Goal: Task Accomplishment & Management: Manage account settings

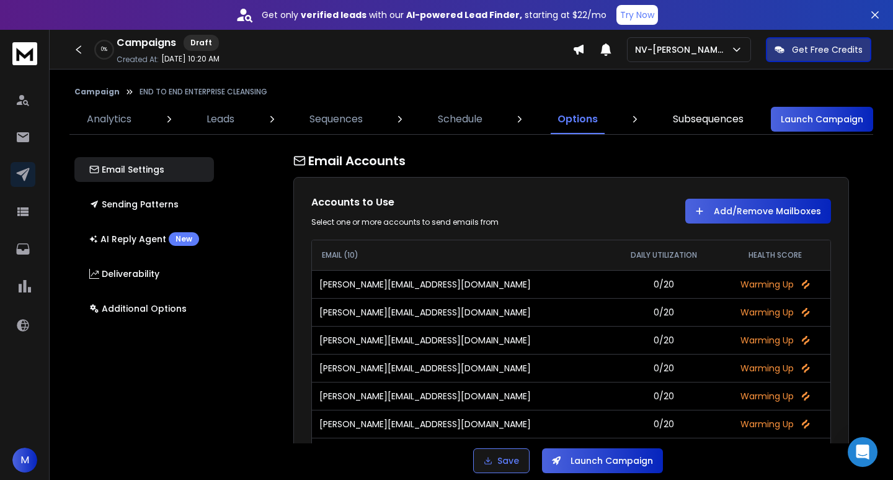
click at [707, 114] on p "Subsequences" at bounding box center [708, 119] width 71 height 15
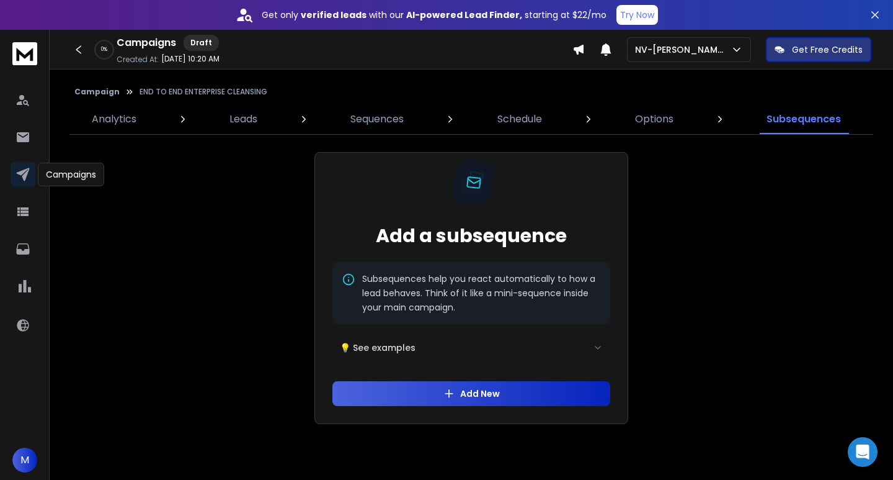
click at [30, 170] on icon at bounding box center [23, 174] width 15 height 15
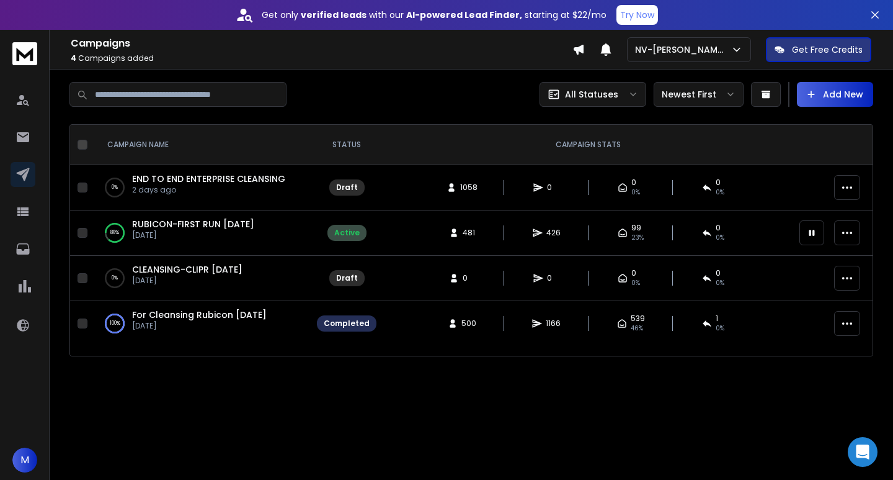
click at [200, 321] on p "[DATE]" at bounding box center [199, 326] width 135 height 10
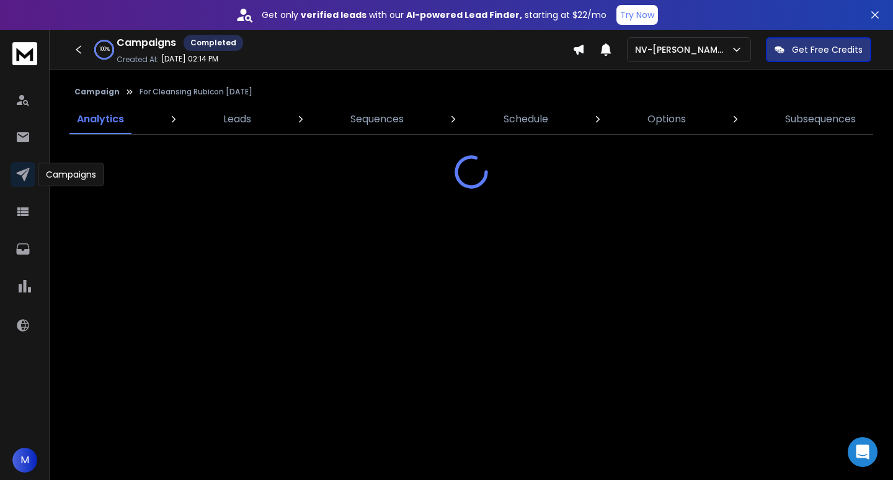
click at [22, 176] on icon at bounding box center [22, 174] width 13 height 13
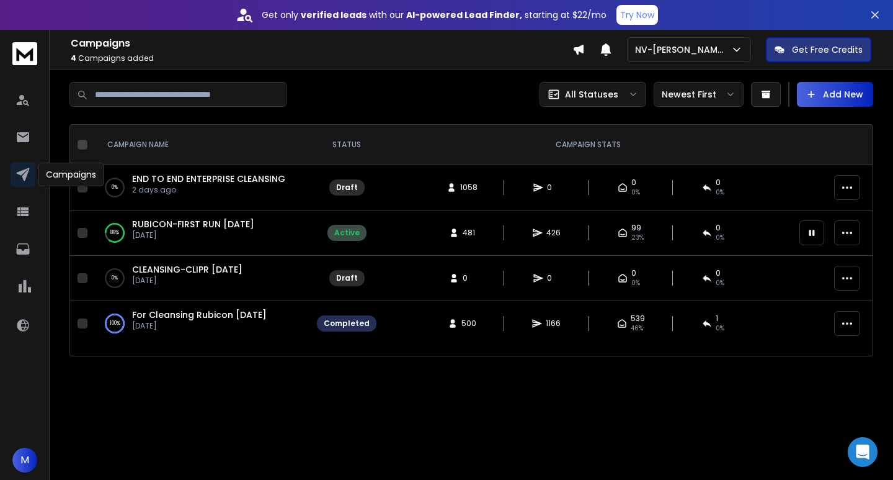
click at [192, 336] on div "For Cleansing Rubicon [DATE][DATE]" at bounding box center [199, 323] width 135 height 30
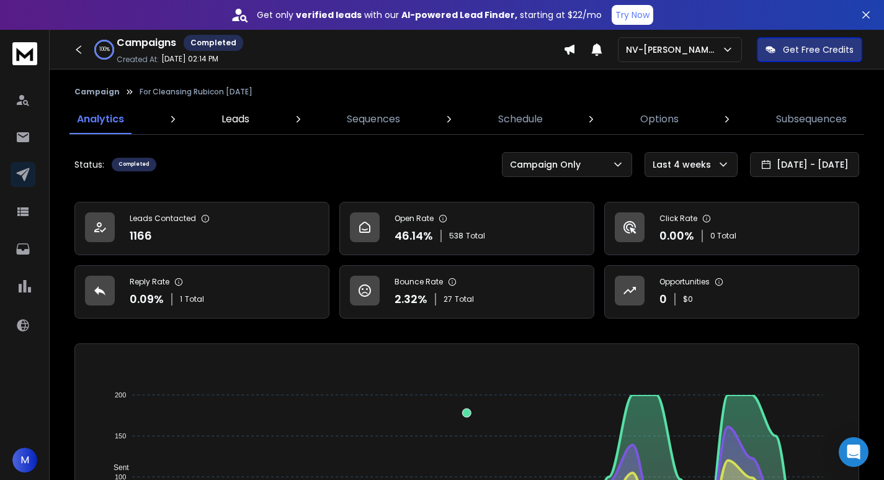
click at [245, 114] on p "Leads" at bounding box center [235, 119] width 28 height 15
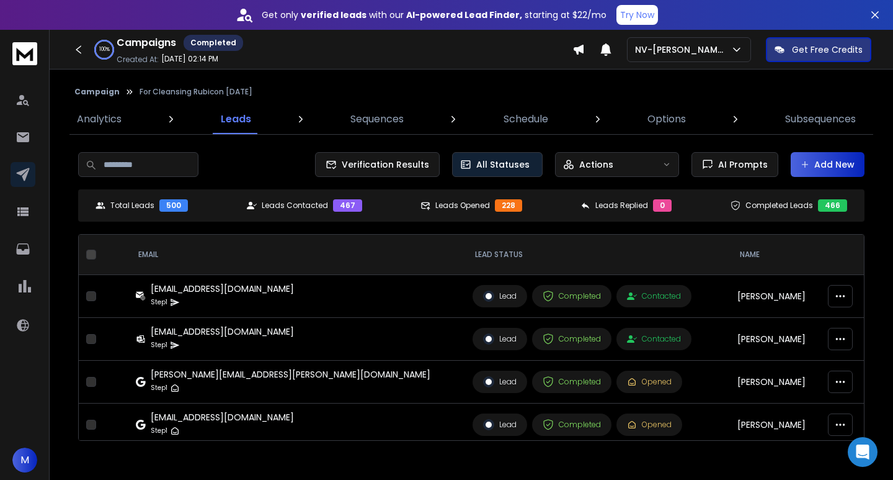
click at [499, 163] on p "All Statuses" at bounding box center [502, 164] width 53 height 12
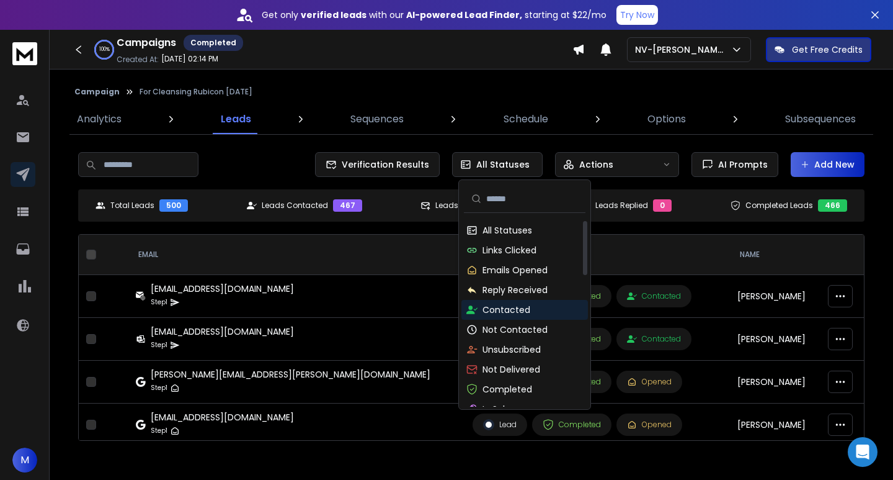
click at [516, 310] on p "Contacted" at bounding box center [507, 309] width 48 height 12
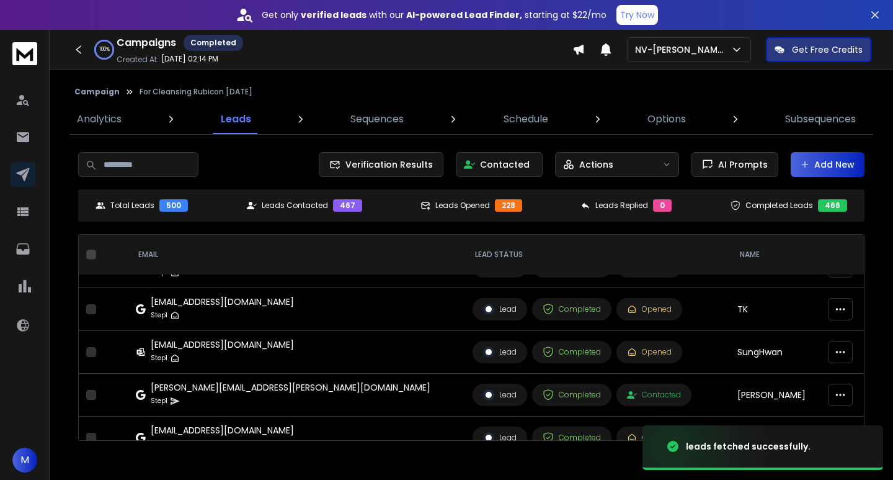
scroll to position [124, 0]
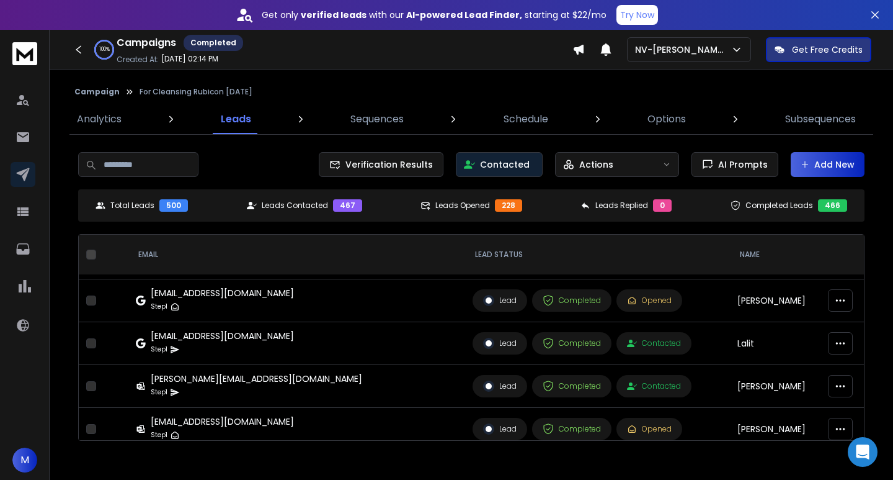
click at [530, 161] on p "Contacted" at bounding box center [505, 164] width 50 height 12
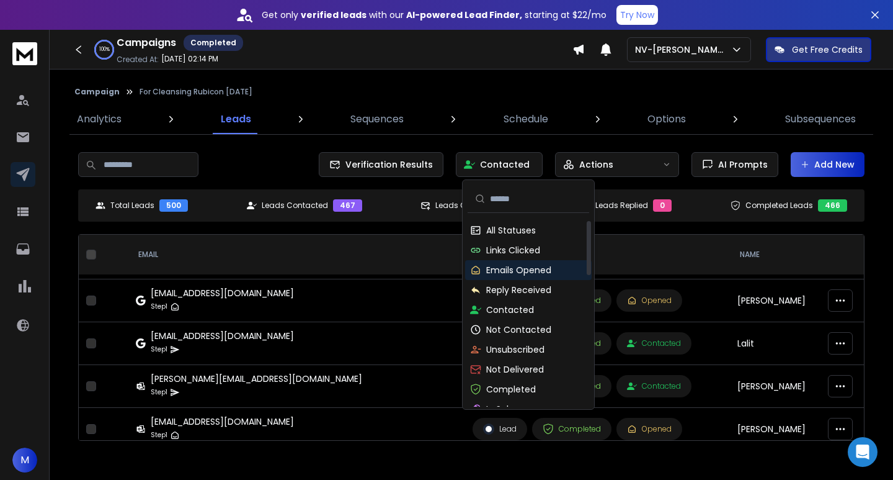
click at [524, 266] on p "Emails Opened" at bounding box center [518, 270] width 65 height 12
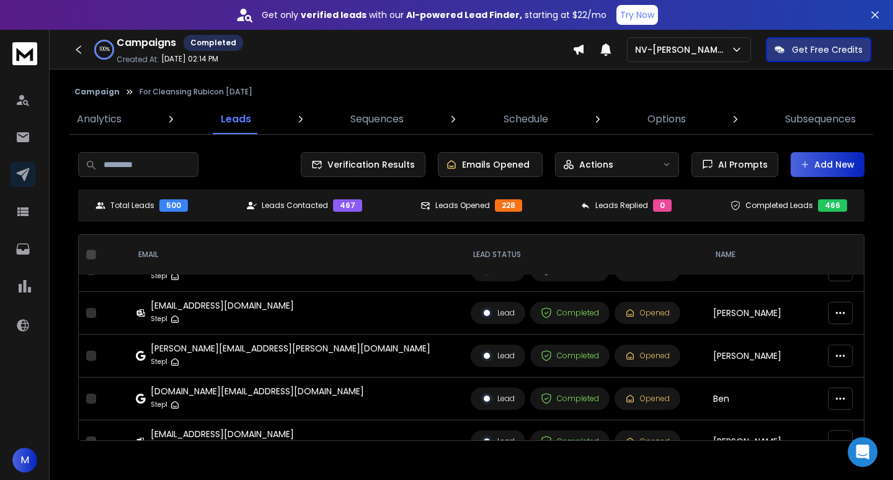
scroll to position [1923, 0]
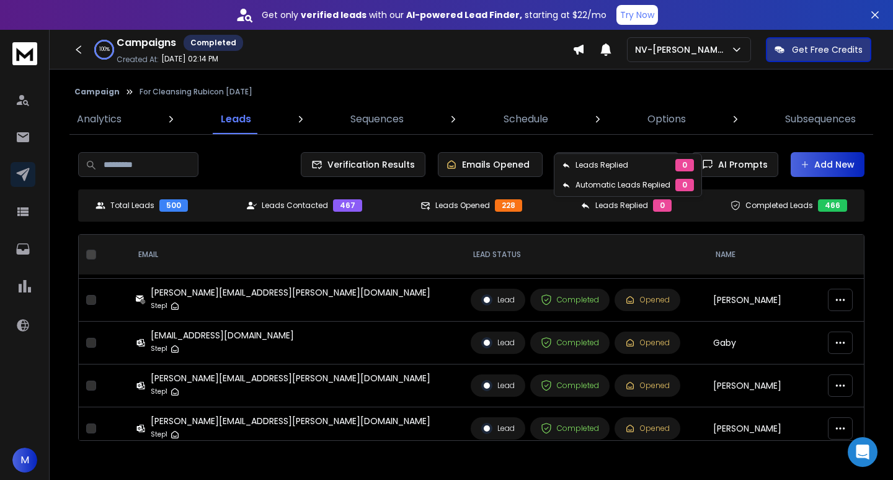
click at [603, 166] on p "Leads Replied" at bounding box center [602, 165] width 53 height 10
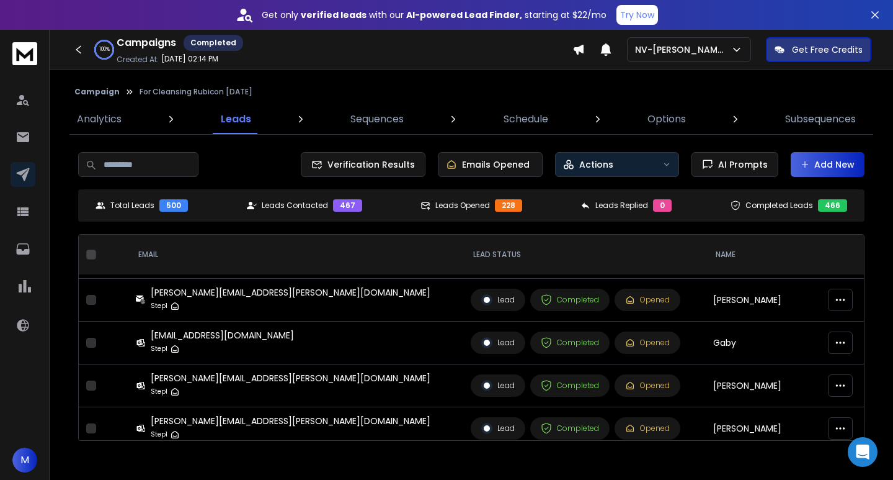
click at [630, 167] on div "Actions" at bounding box center [610, 164] width 94 height 12
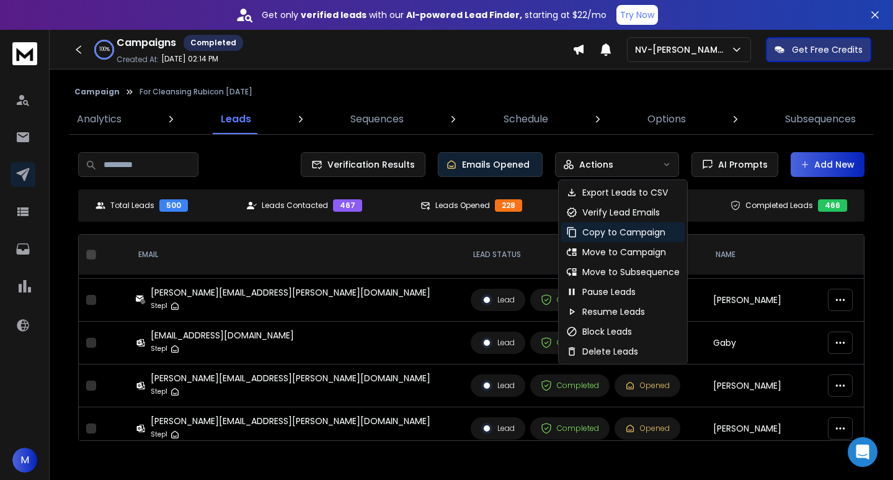
click at [508, 168] on p "Emails Opened" at bounding box center [496, 164] width 68 height 12
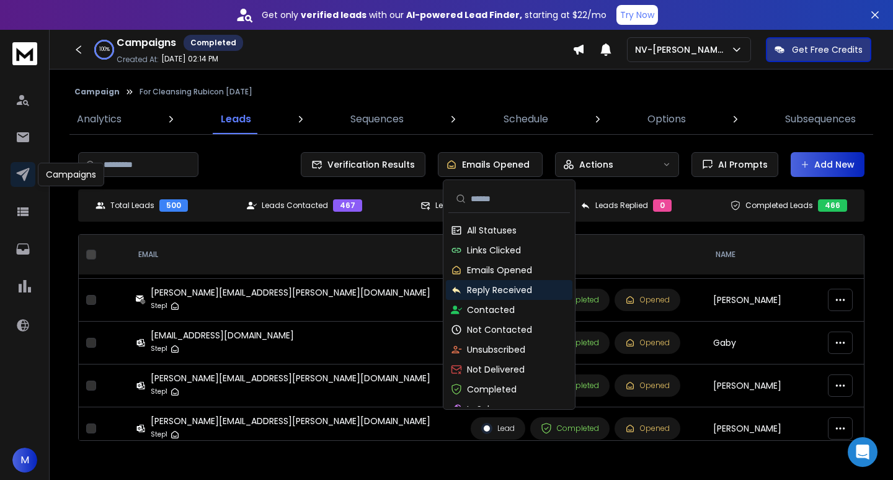
click at [20, 173] on icon at bounding box center [22, 174] width 13 height 13
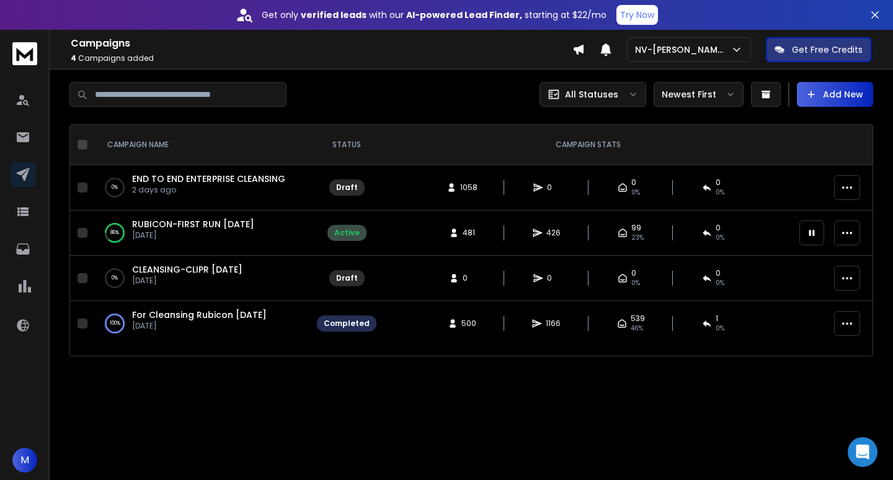
click at [244, 319] on span "For Cleansing Rubicon [DATE]" at bounding box center [199, 314] width 135 height 12
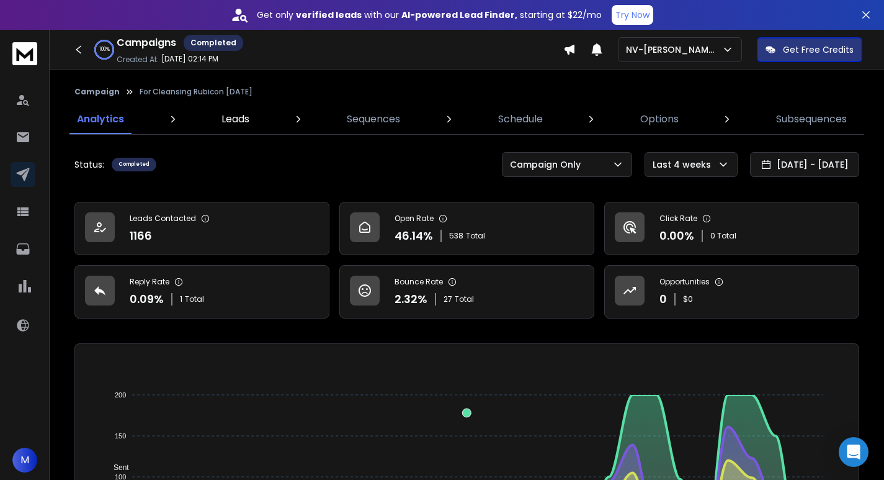
click at [246, 124] on p "Leads" at bounding box center [235, 119] width 28 height 15
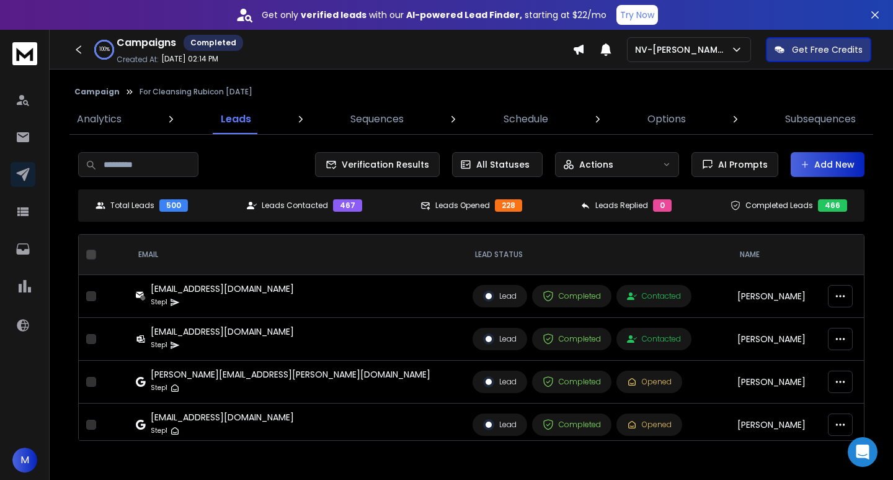
click at [87, 257] on button "button" at bounding box center [91, 254] width 10 height 10
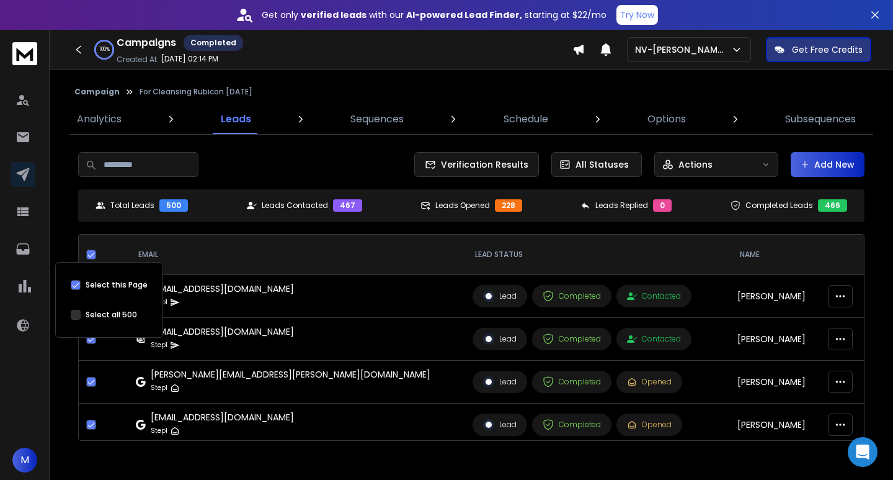
click at [104, 320] on div "Select all 500" at bounding box center [109, 314] width 77 height 25
click at [75, 315] on button "Select this Page" at bounding box center [76, 315] width 10 height 10
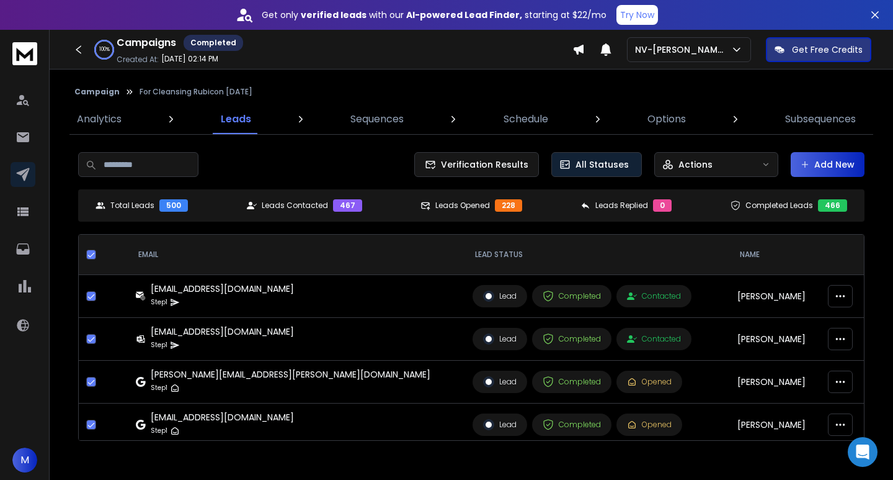
click at [588, 169] on p "All Statuses" at bounding box center [602, 164] width 53 height 12
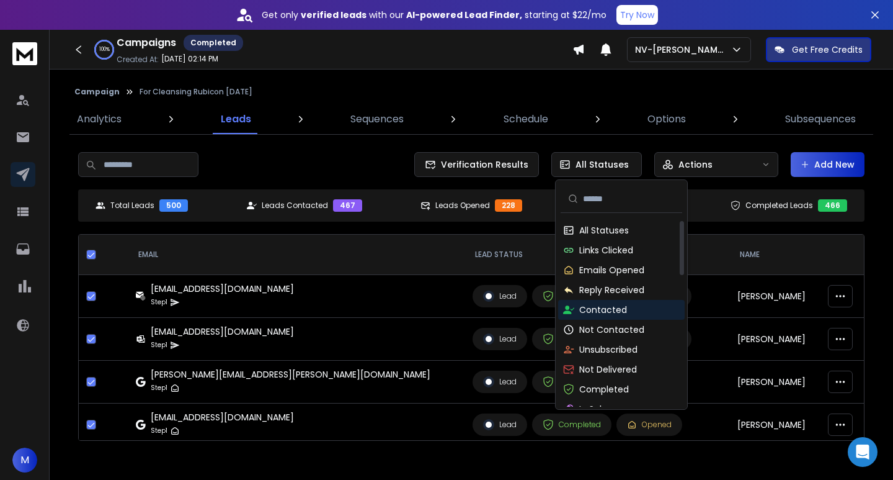
click at [602, 314] on p "Contacted" at bounding box center [603, 309] width 48 height 12
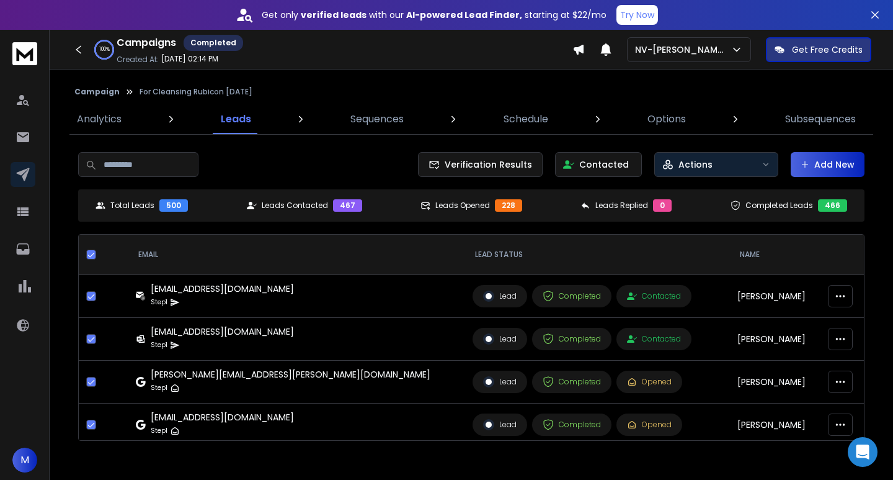
click at [696, 171] on button "Actions" at bounding box center [717, 164] width 124 height 25
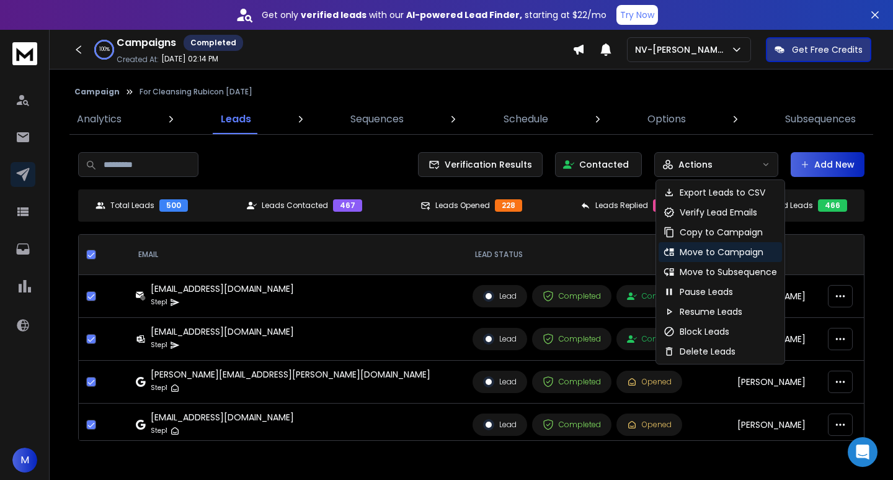
click at [727, 256] on p "Move to Campaign" at bounding box center [722, 252] width 84 height 12
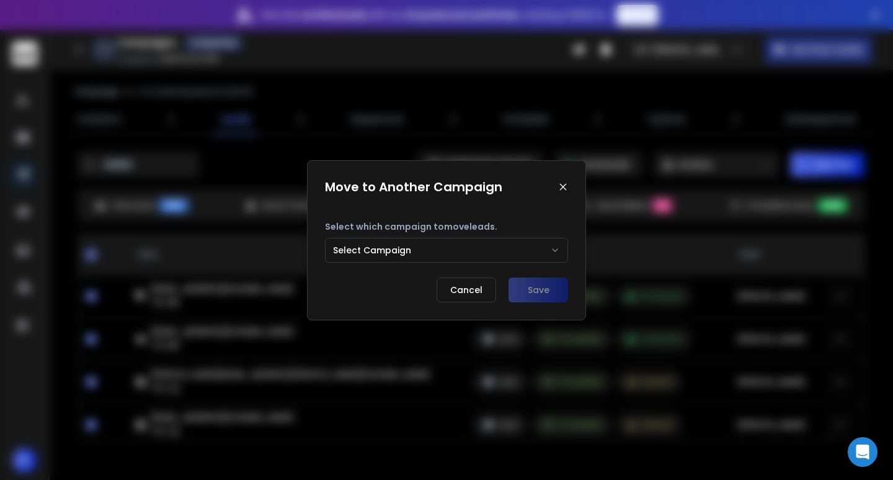
click at [473, 248] on button "Select Campaign" at bounding box center [446, 250] width 243 height 25
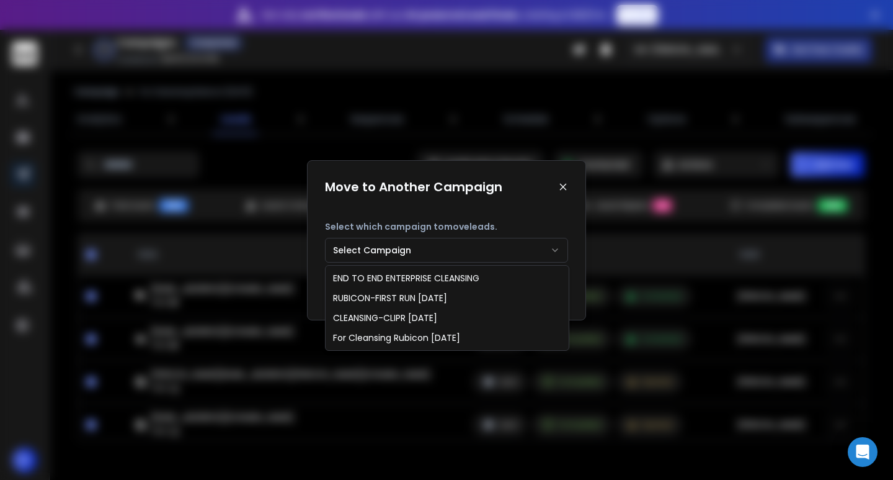
drag, startPoint x: 415, startPoint y: 304, endPoint x: 447, endPoint y: 310, distance: 32.7
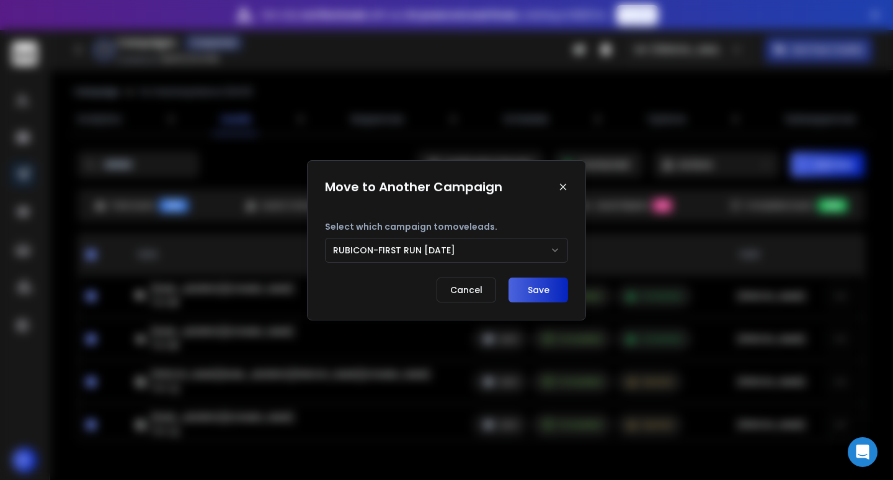
click at [536, 288] on button "Save" at bounding box center [539, 289] width 60 height 25
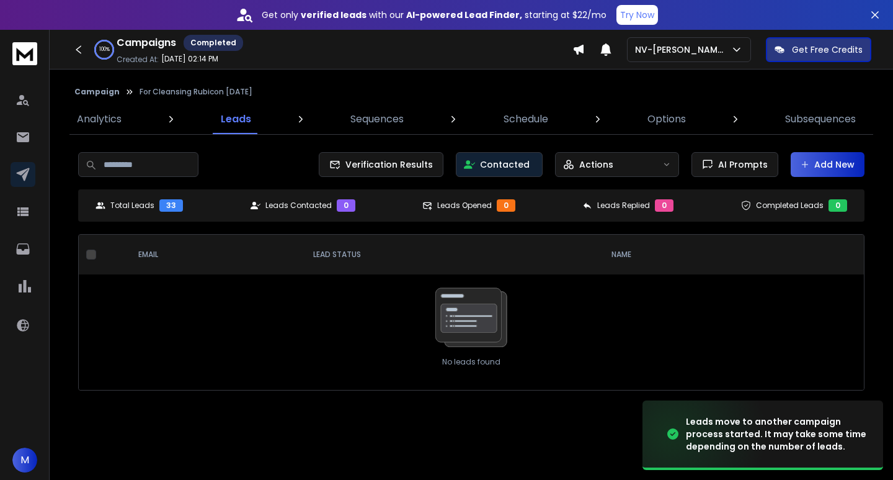
click at [530, 166] on p "Contacted" at bounding box center [505, 164] width 50 height 12
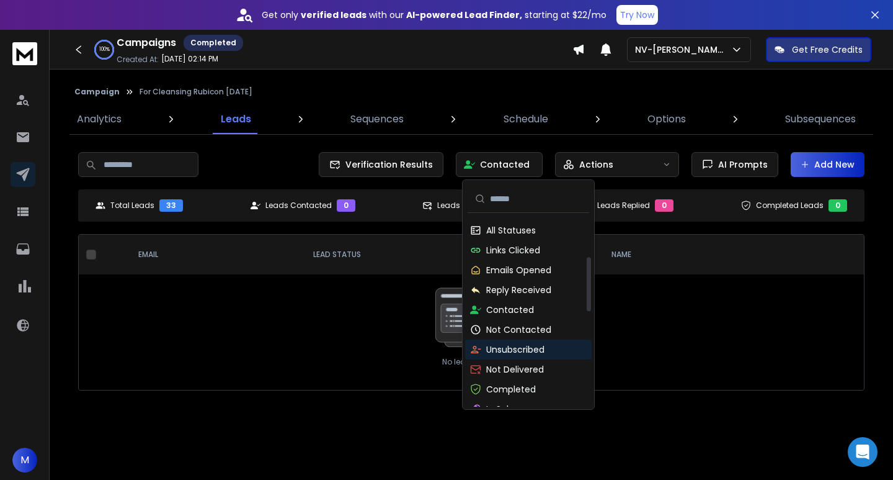
scroll to position [124, 0]
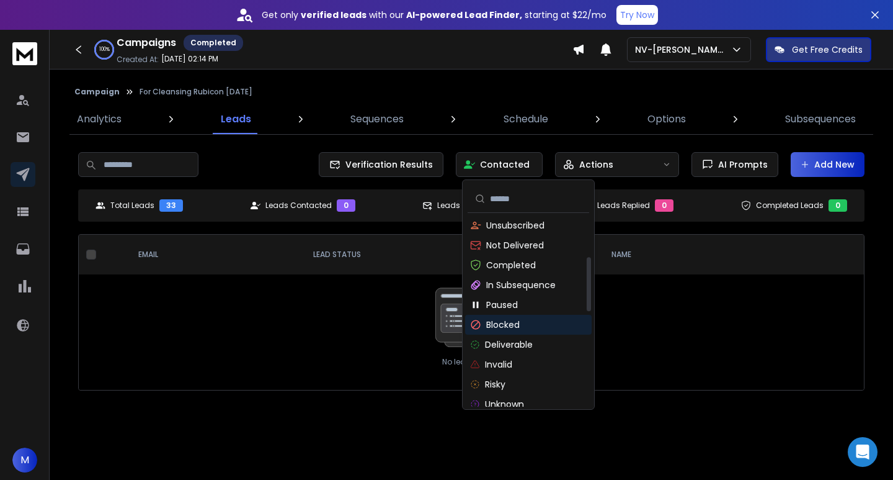
drag, startPoint x: 516, startPoint y: 327, endPoint x: 523, endPoint y: 328, distance: 6.9
click at [516, 326] on p "Blocked" at bounding box center [503, 324] width 34 height 12
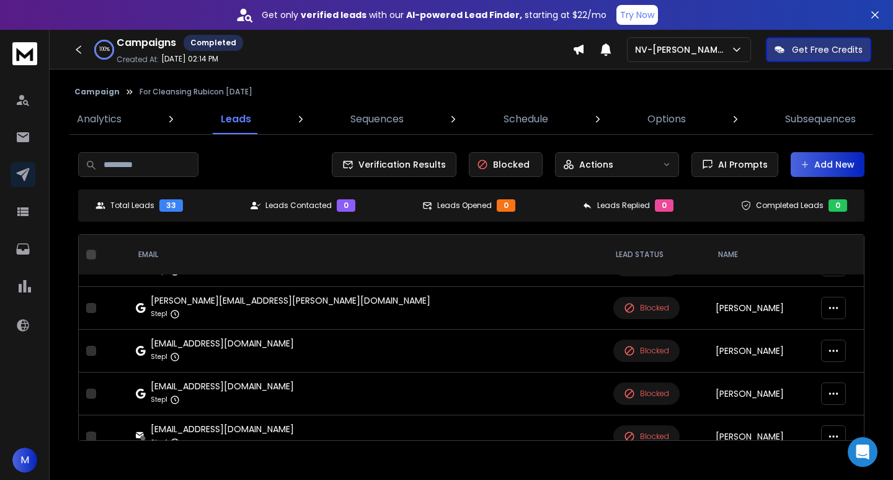
scroll to position [0, 0]
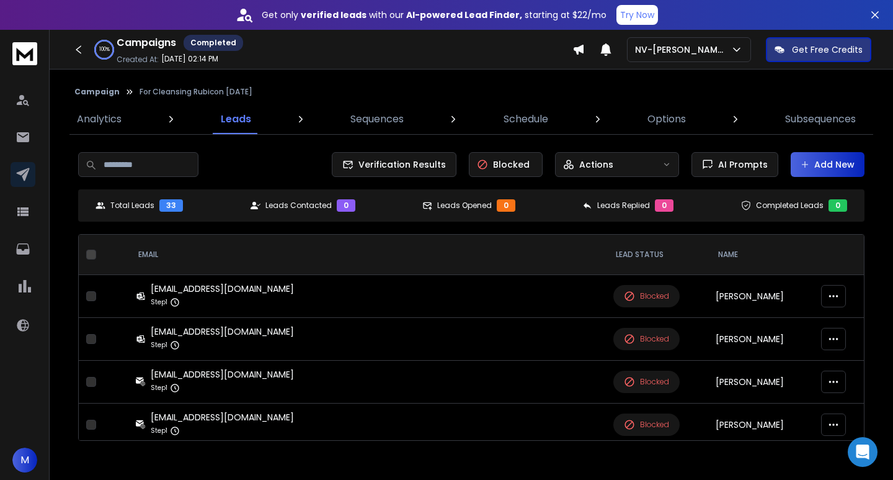
click at [84, 248] on th at bounding box center [104, 255] width 50 height 40
click at [92, 251] on button "Select this Page" at bounding box center [91, 254] width 10 height 10
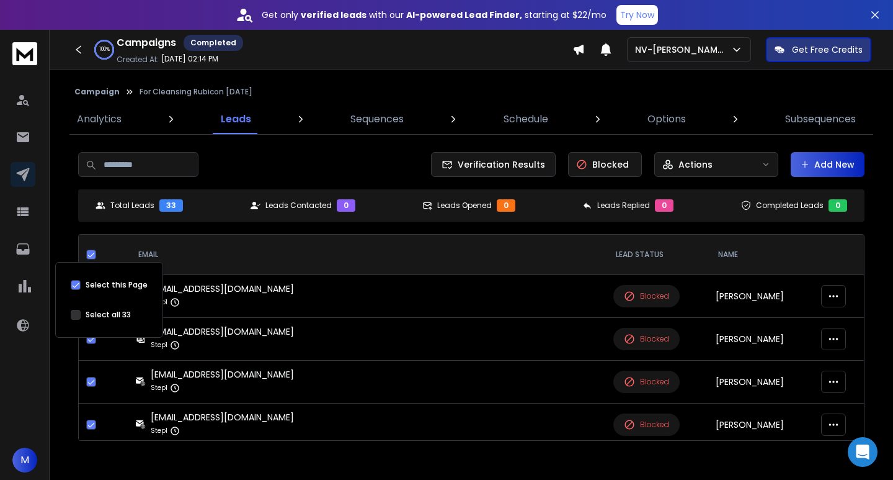
click at [76, 317] on button "Select this Page" at bounding box center [76, 315] width 10 height 10
click at [76, 281] on button "Select this Page" at bounding box center [76, 285] width 10 height 10
click at [78, 314] on button "Select this Page" at bounding box center [76, 315] width 10 height 10
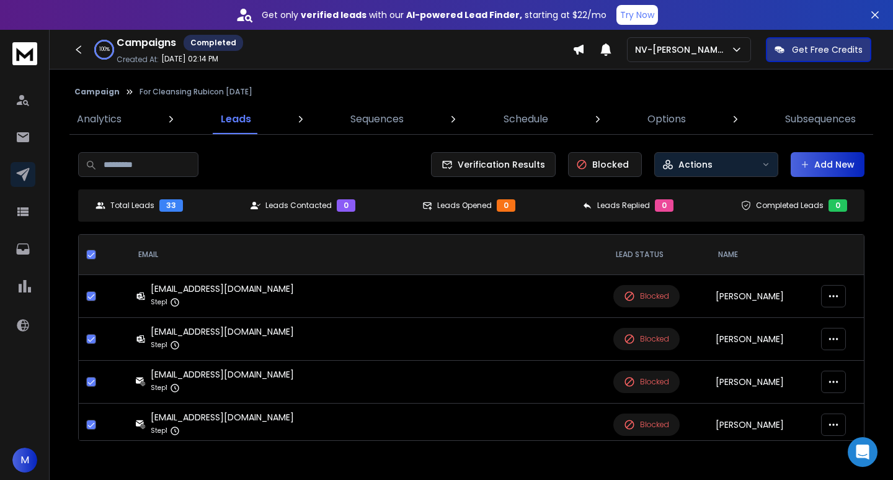
click at [733, 166] on div "Actions" at bounding box center [710, 164] width 94 height 12
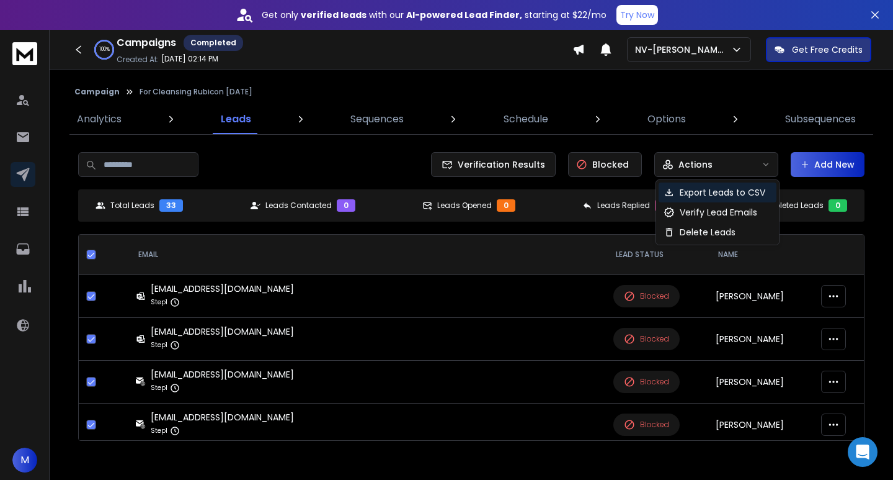
click at [724, 199] on div "Export Leads to CSV" at bounding box center [718, 192] width 118 height 20
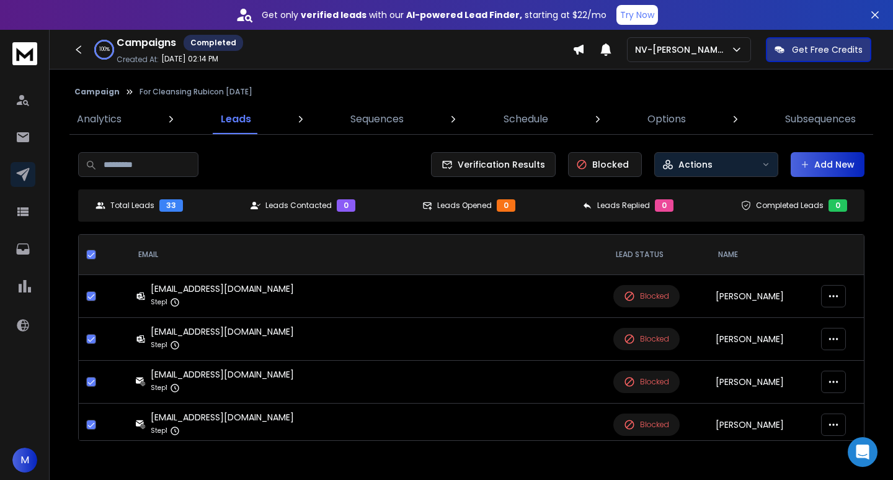
click at [713, 162] on div "Actions" at bounding box center [710, 164] width 94 height 12
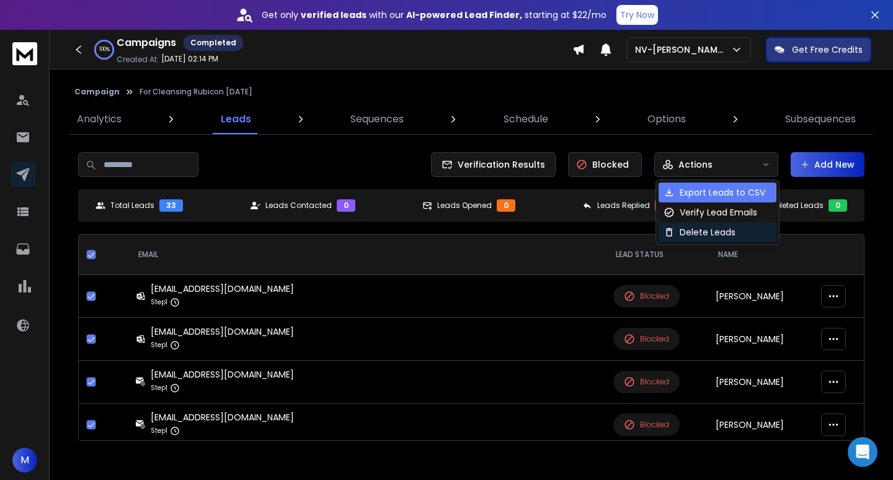
click at [695, 233] on p "Delete Leads" at bounding box center [708, 232] width 56 height 12
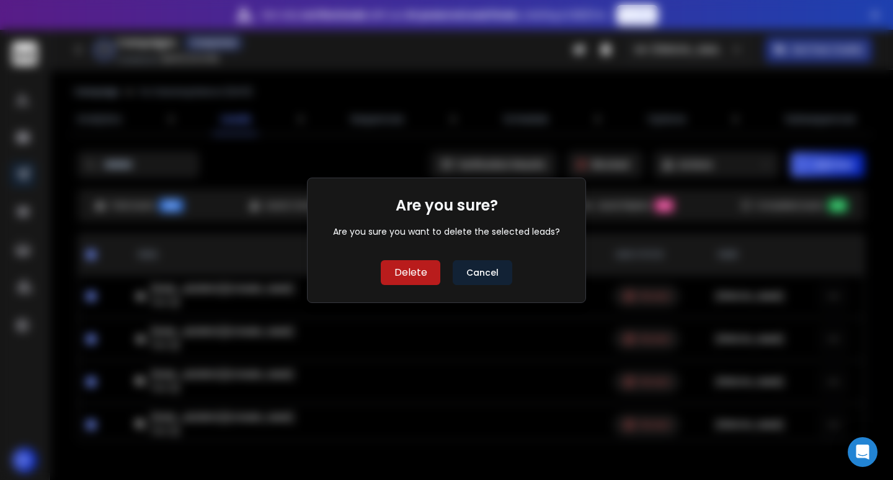
click at [429, 273] on button "Delete" at bounding box center [411, 272] width 60 height 25
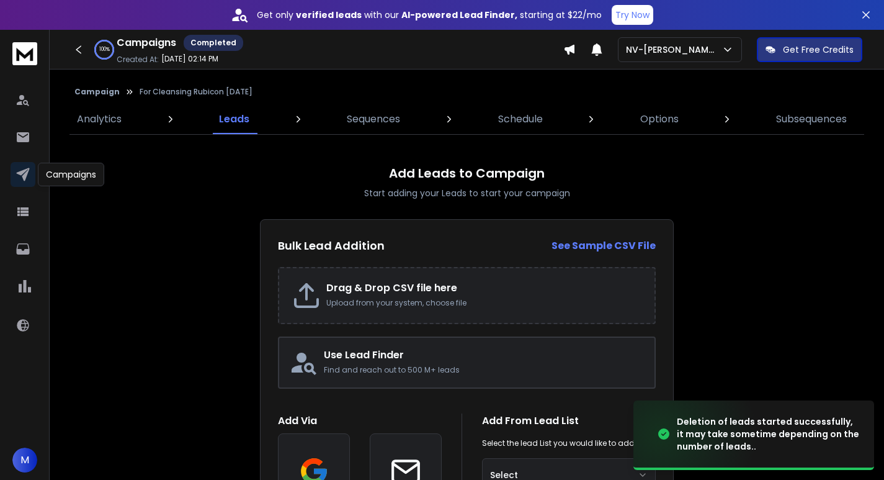
click at [20, 181] on icon at bounding box center [23, 174] width 15 height 15
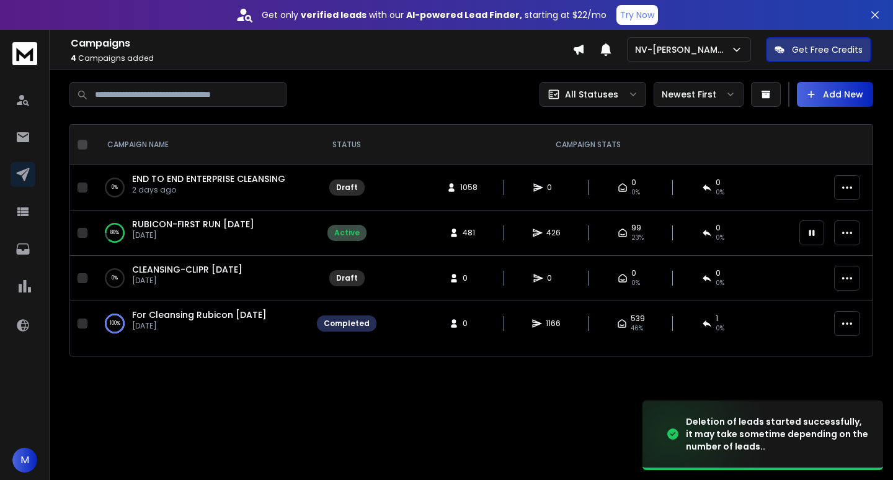
click at [189, 323] on p "[DATE]" at bounding box center [199, 326] width 135 height 10
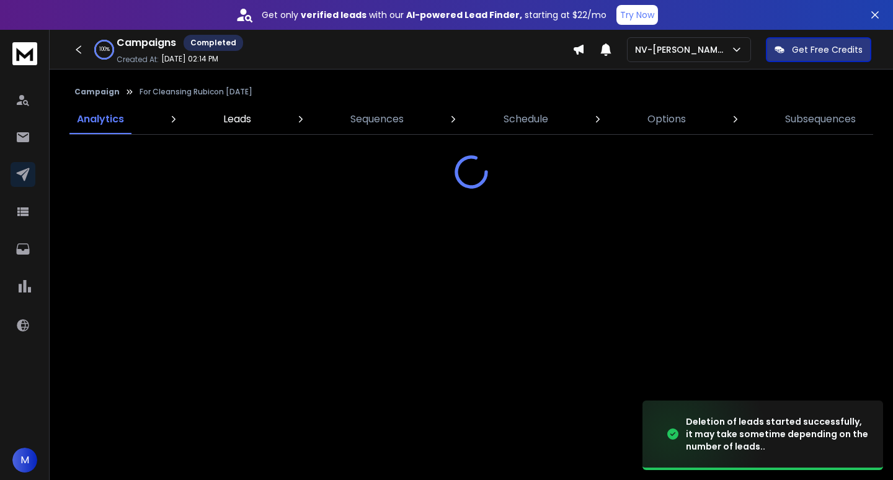
click at [229, 122] on p "Leads" at bounding box center [237, 119] width 28 height 15
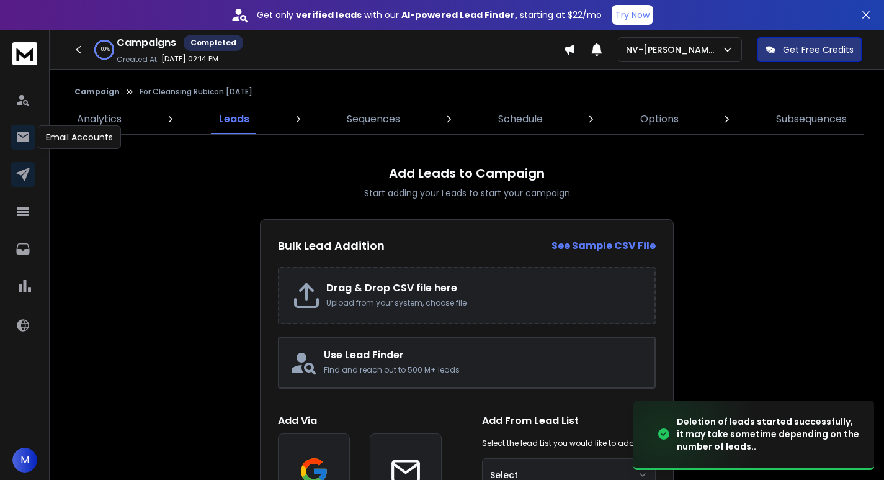
click at [16, 133] on icon at bounding box center [23, 137] width 15 height 15
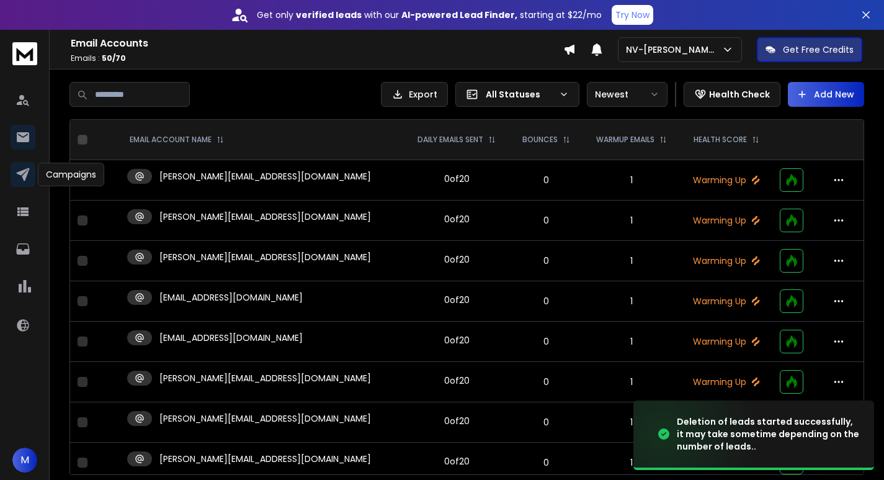
click at [30, 173] on icon at bounding box center [23, 174] width 15 height 15
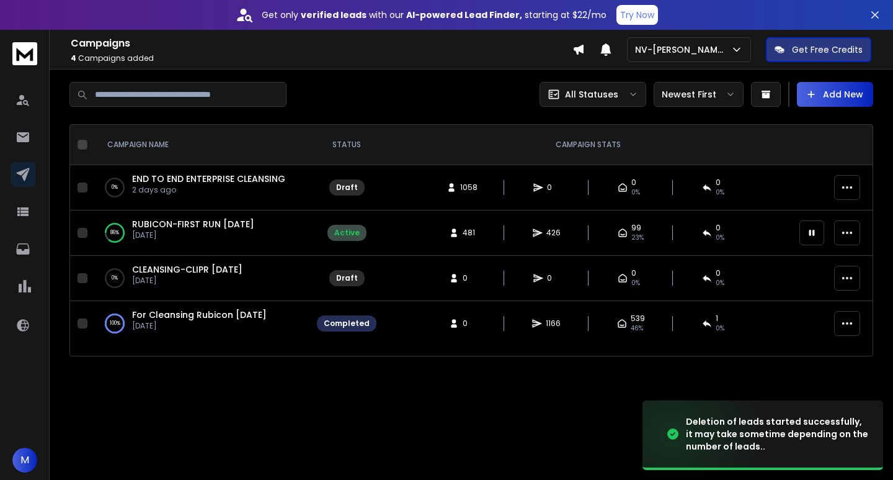
click at [310, 387] on div "Get only verified leads with our AI-powered Lead Finder, starting at $22/mo Try…" at bounding box center [446, 240] width 893 height 480
click at [218, 187] on p "2 days ago" at bounding box center [208, 190] width 153 height 10
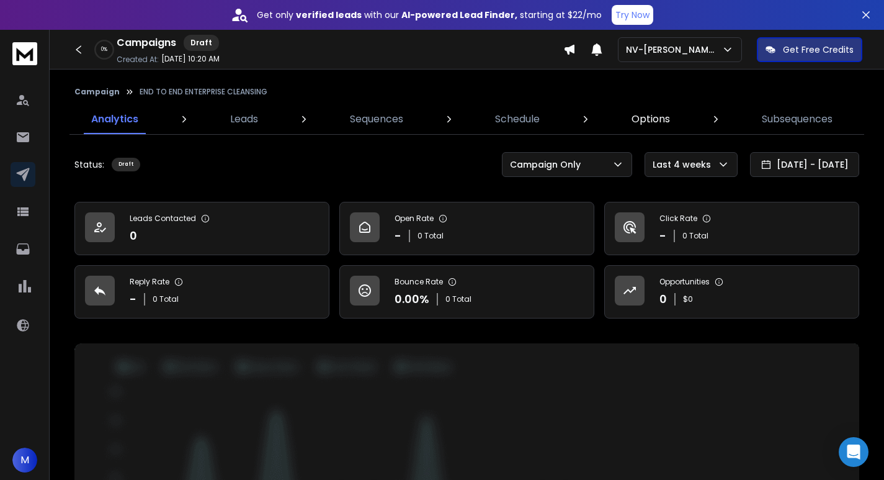
click at [663, 126] on p "Options" at bounding box center [651, 119] width 38 height 15
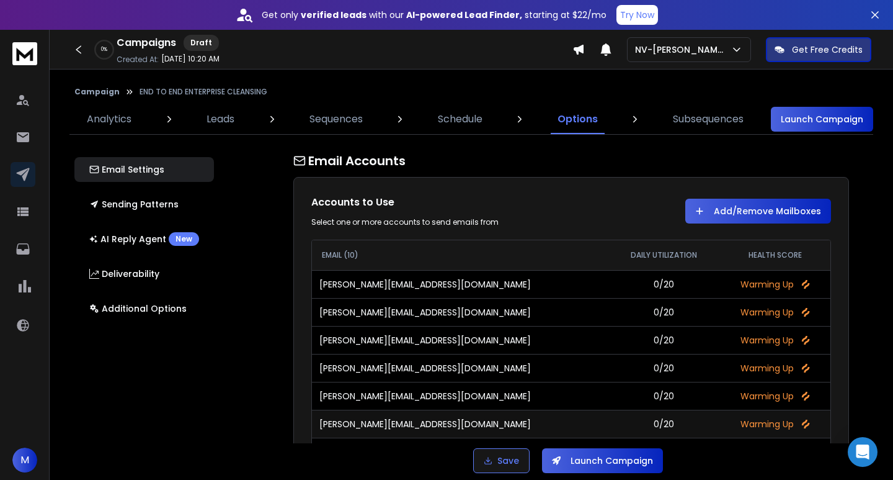
scroll to position [62, 0]
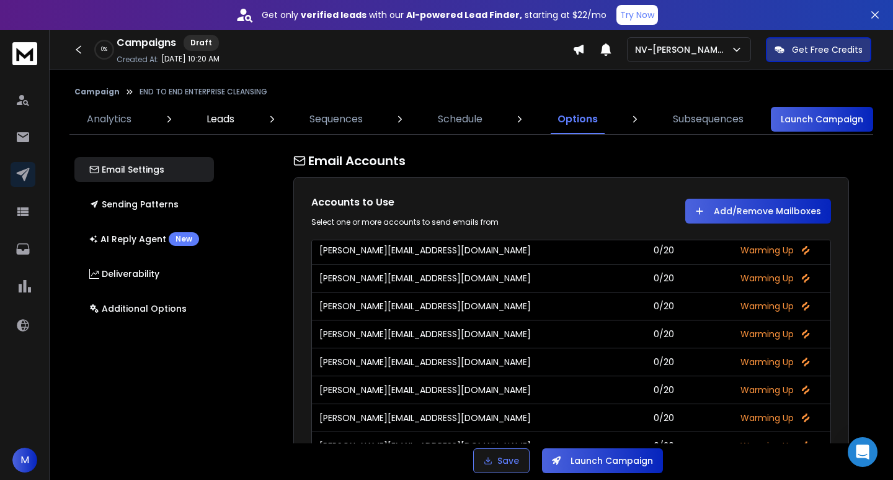
click at [228, 120] on p "Leads" at bounding box center [221, 119] width 28 height 15
